Goal: Task Accomplishment & Management: Manage account settings

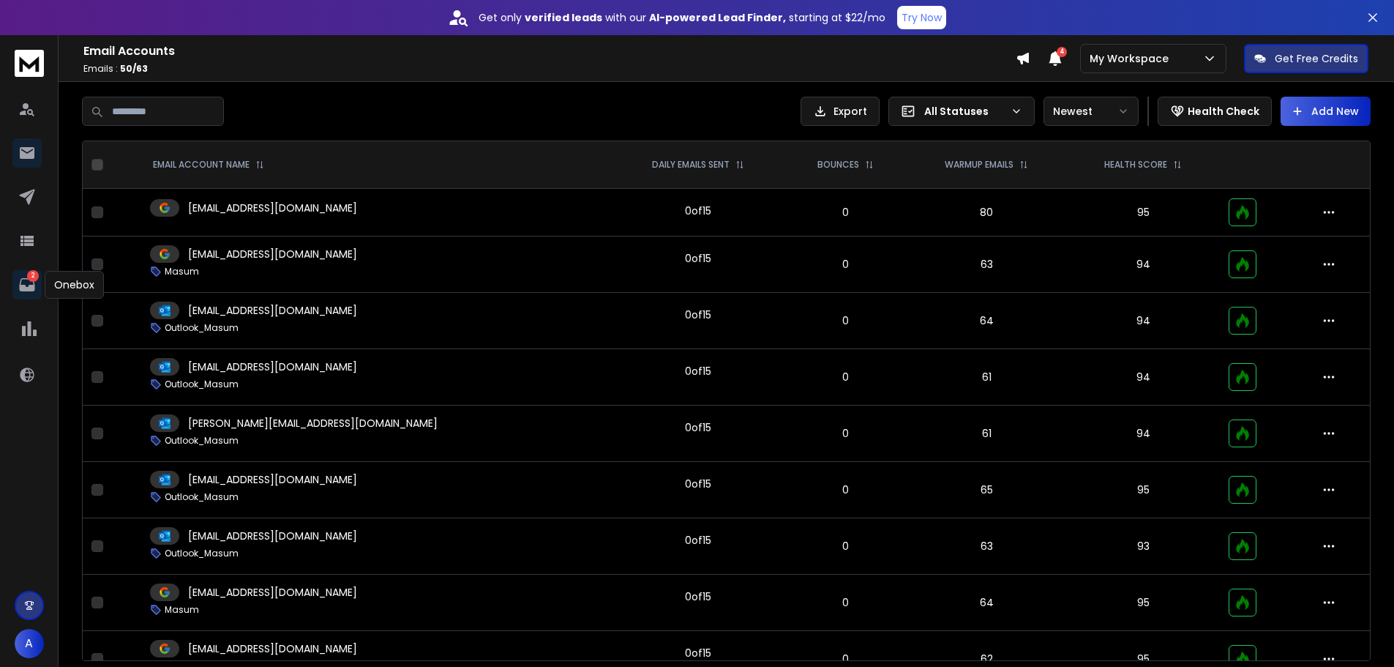
click at [29, 279] on p "2" at bounding box center [33, 276] width 12 height 12
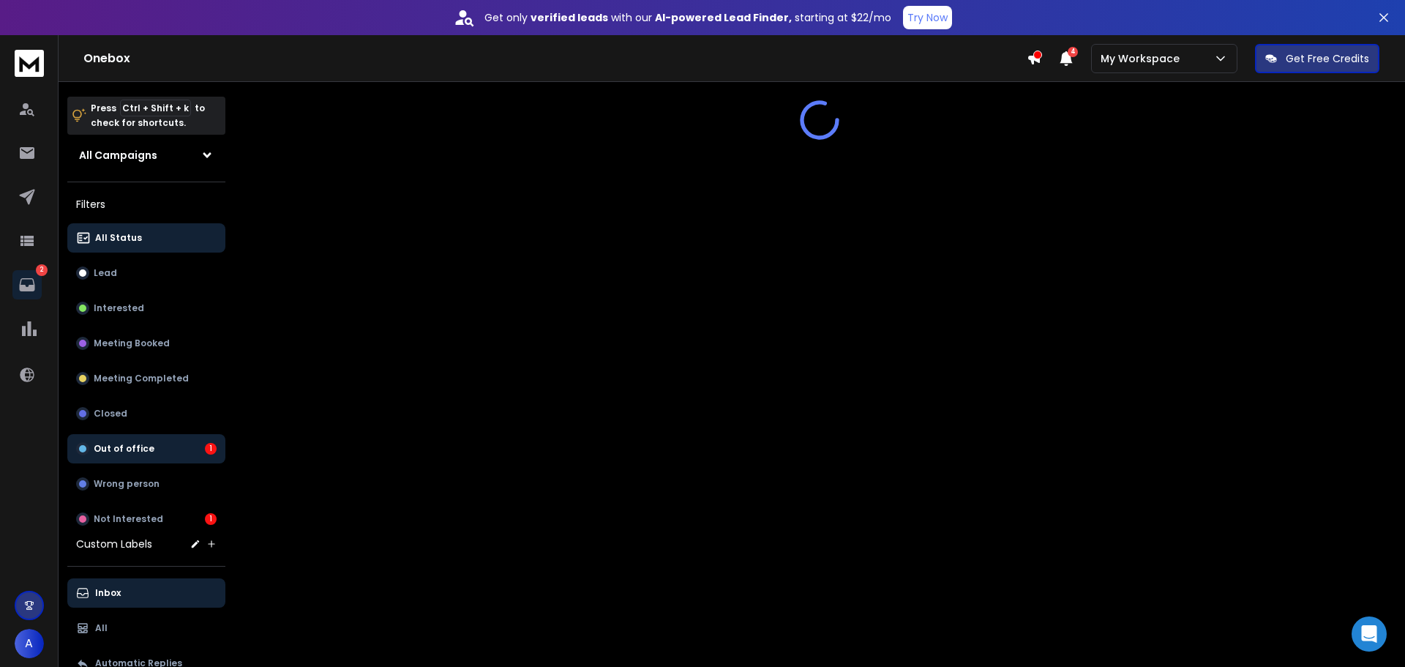
click at [141, 443] on p "Out of office" at bounding box center [124, 449] width 61 height 12
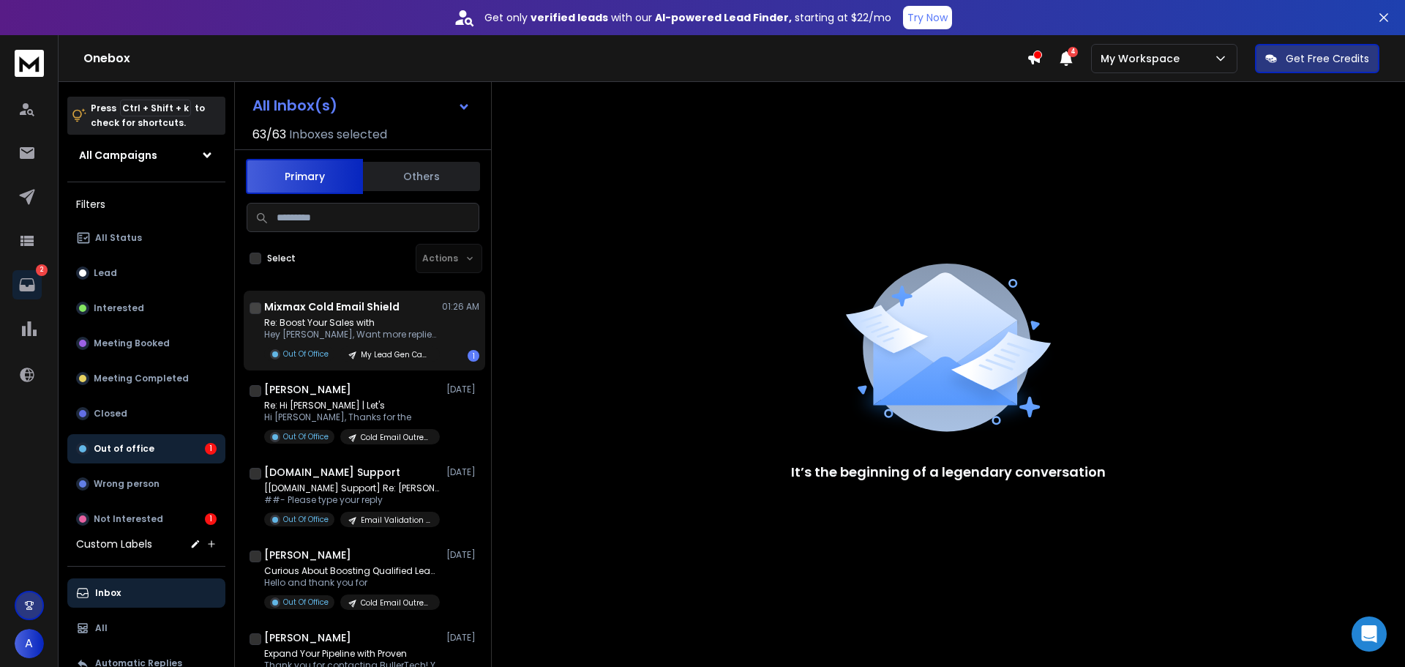
click at [347, 328] on p "Re: Boost Your Sales with" at bounding box center [352, 323] width 176 height 12
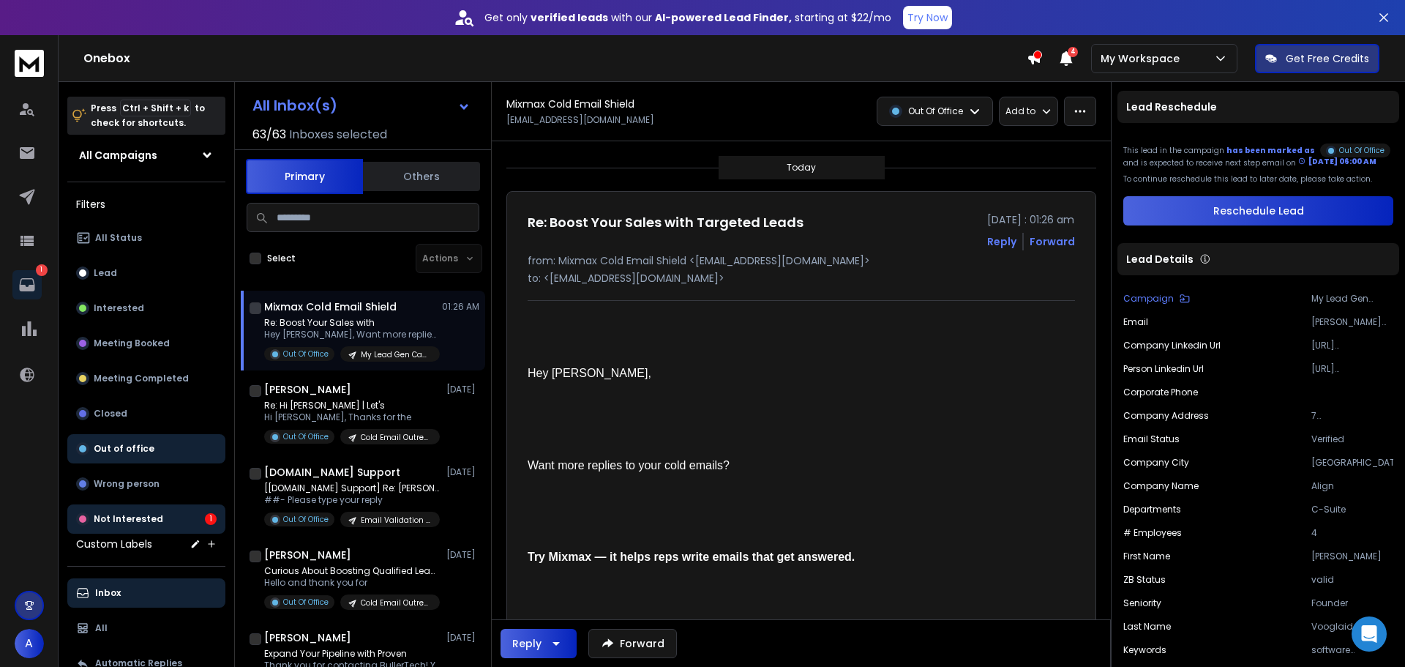
click at [156, 509] on button "Not Interested 1" at bounding box center [146, 518] width 158 height 29
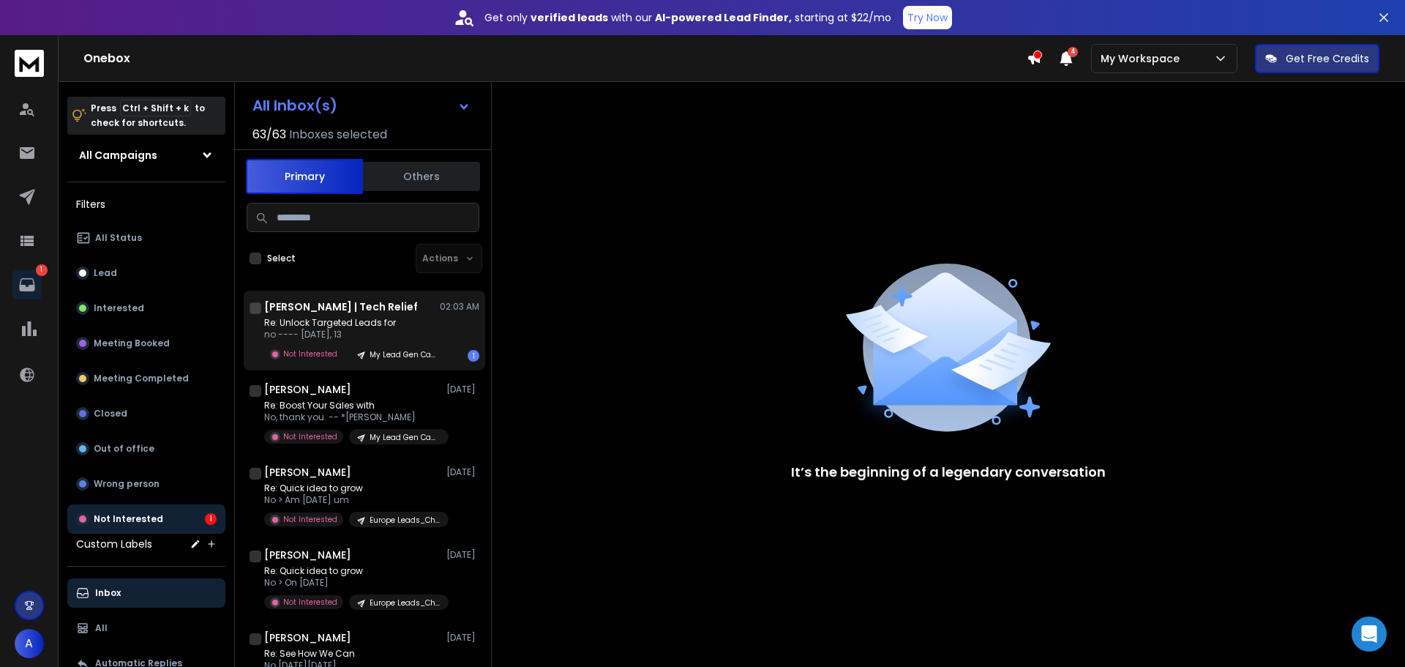
click at [383, 312] on h1 "Mark Reavis | Tech Relief" at bounding box center [341, 306] width 154 height 15
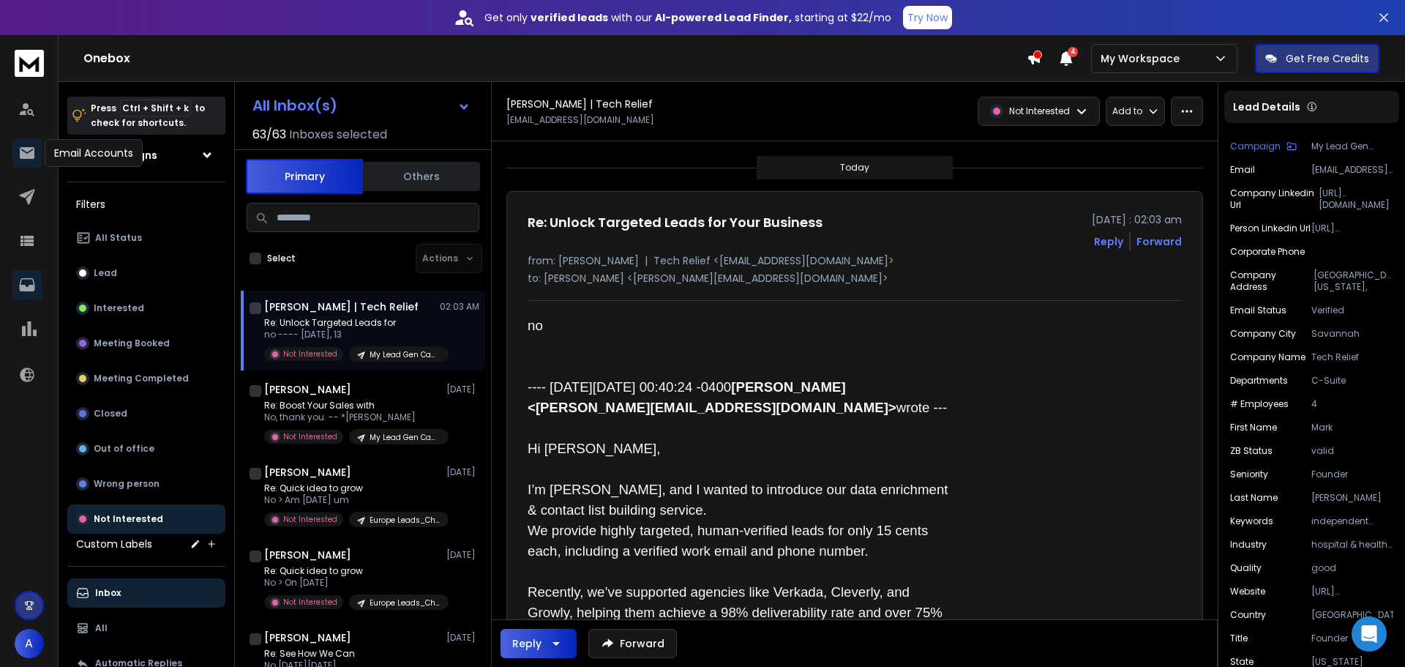
click at [26, 151] on icon at bounding box center [27, 153] width 15 height 12
